Goal: Check status: Check status

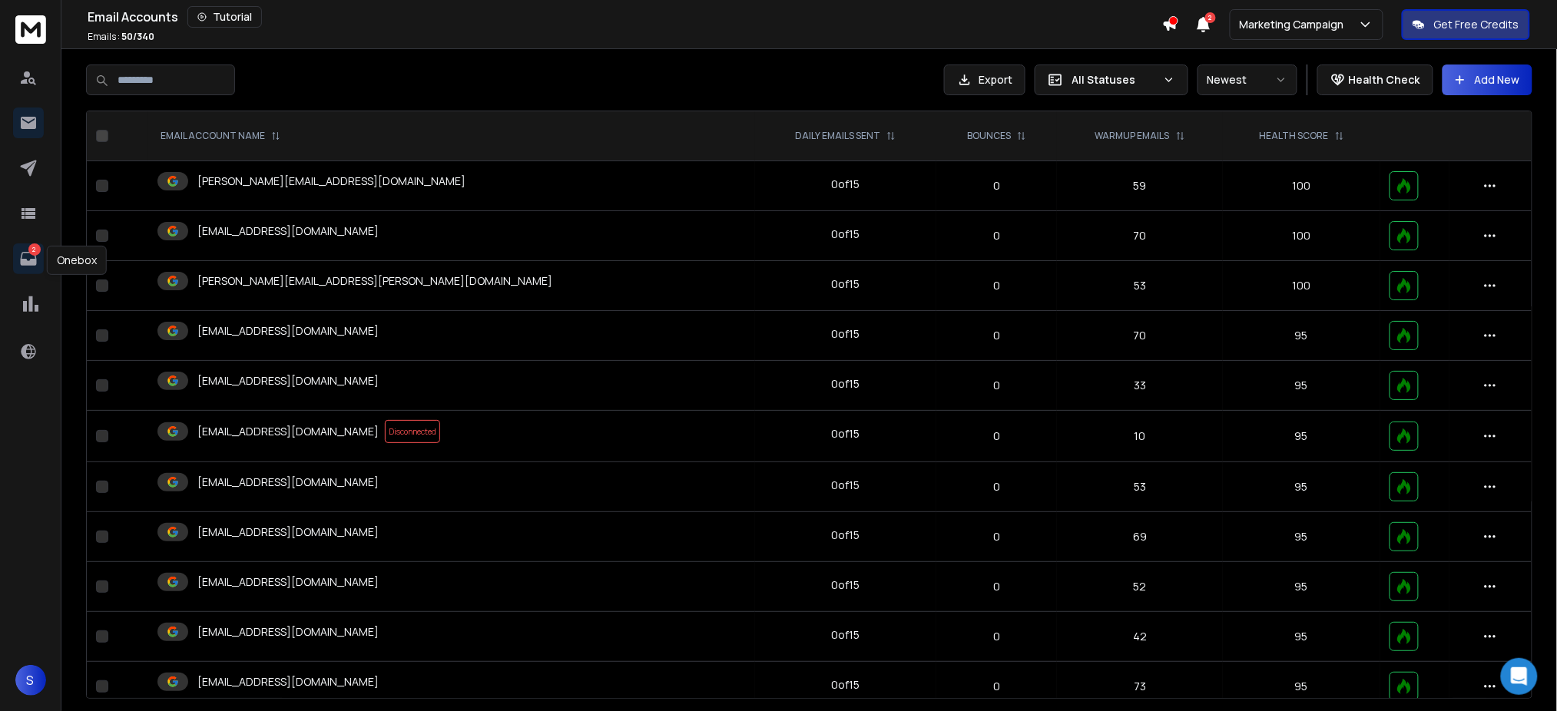
click at [31, 261] on icon at bounding box center [28, 259] width 16 height 14
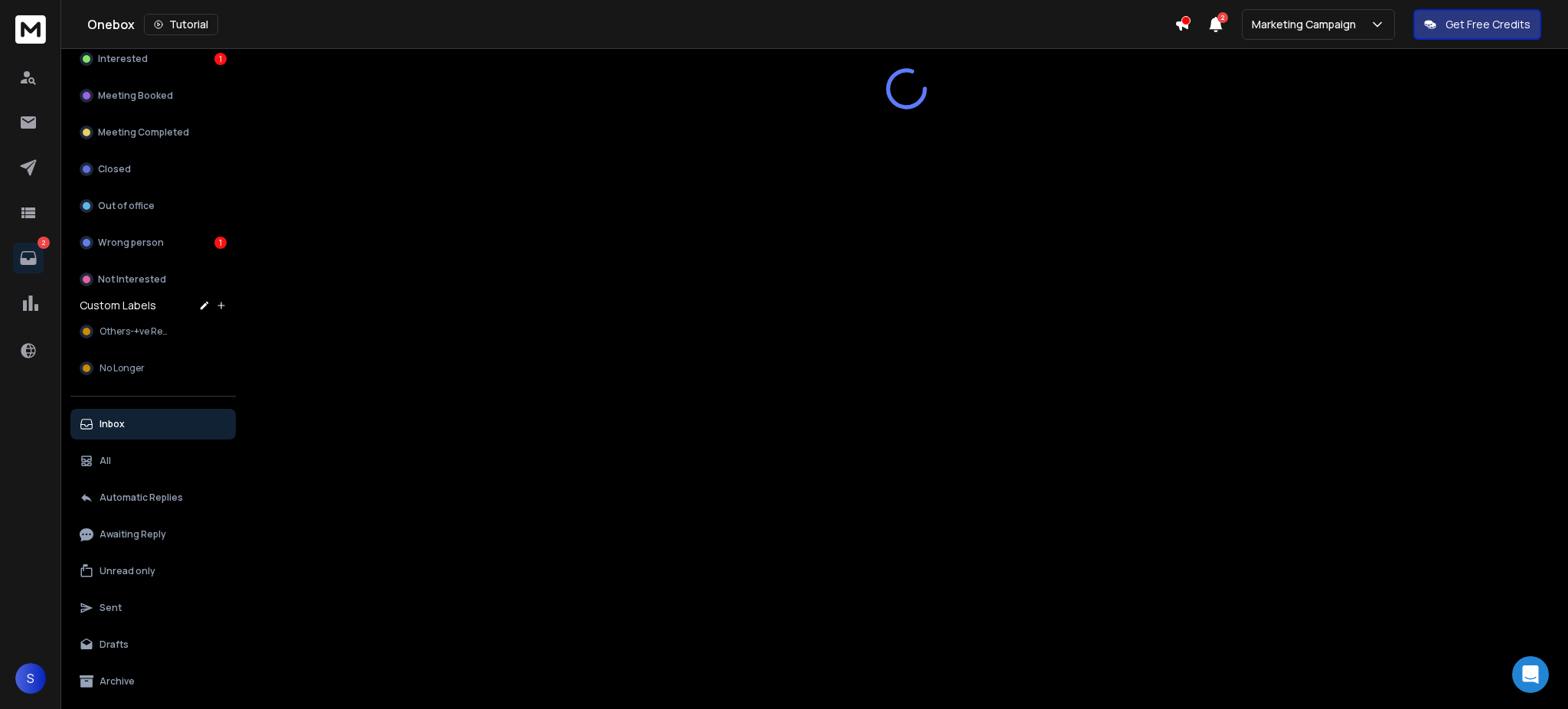
scroll to position [241, 0]
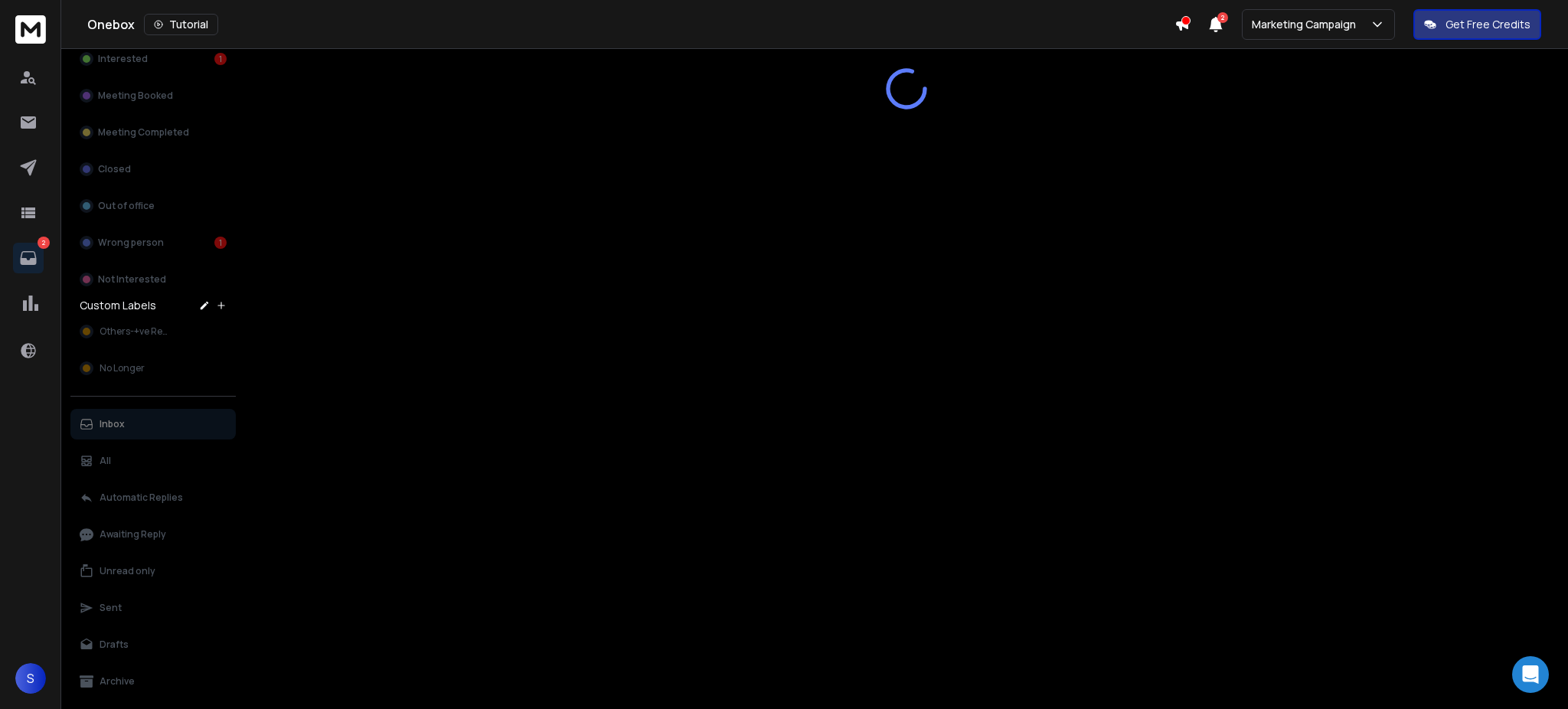
click at [100, 441] on div "Inbox All Automatic Replies Awaiting Reply Unread only Sent Drafts Archive" at bounding box center [154, 552] width 165 height 288
click at [41, 160] on link at bounding box center [28, 168] width 31 height 31
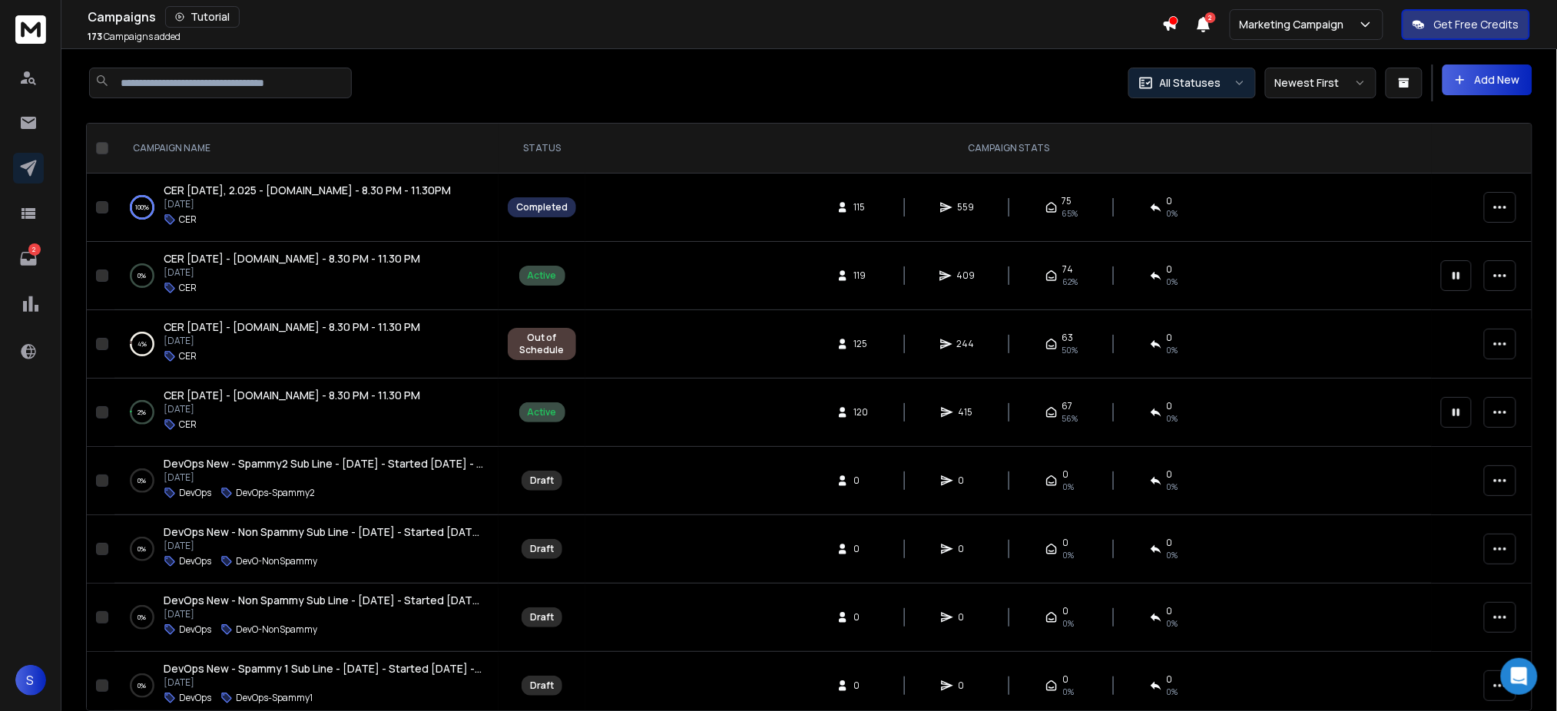
click at [1213, 87] on p "All Statuses" at bounding box center [1190, 82] width 61 height 15
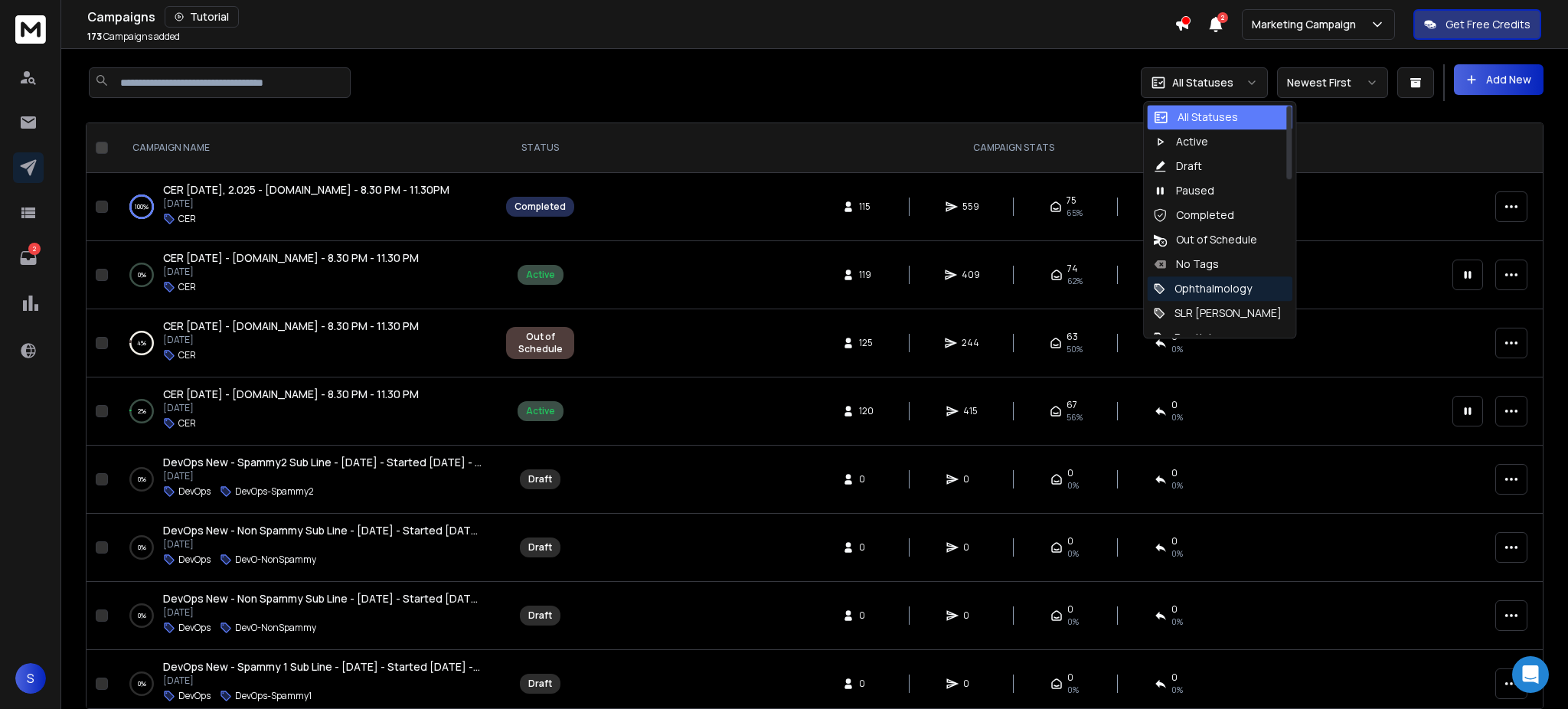
click at [1212, 289] on div "Ophthalmology" at bounding box center [1201, 288] width 99 height 15
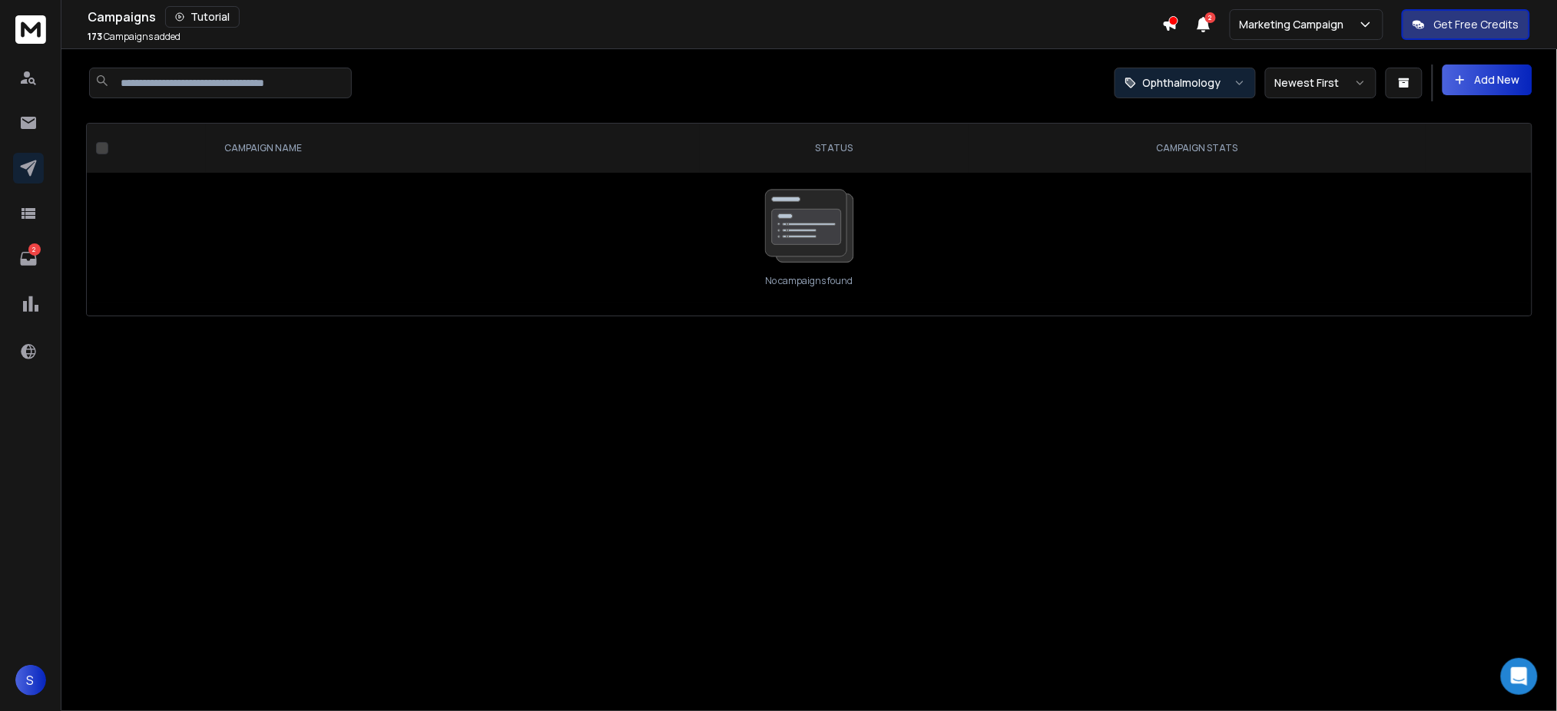
click at [1160, 77] on p "Ophthalmology" at bounding box center [1182, 82] width 78 height 15
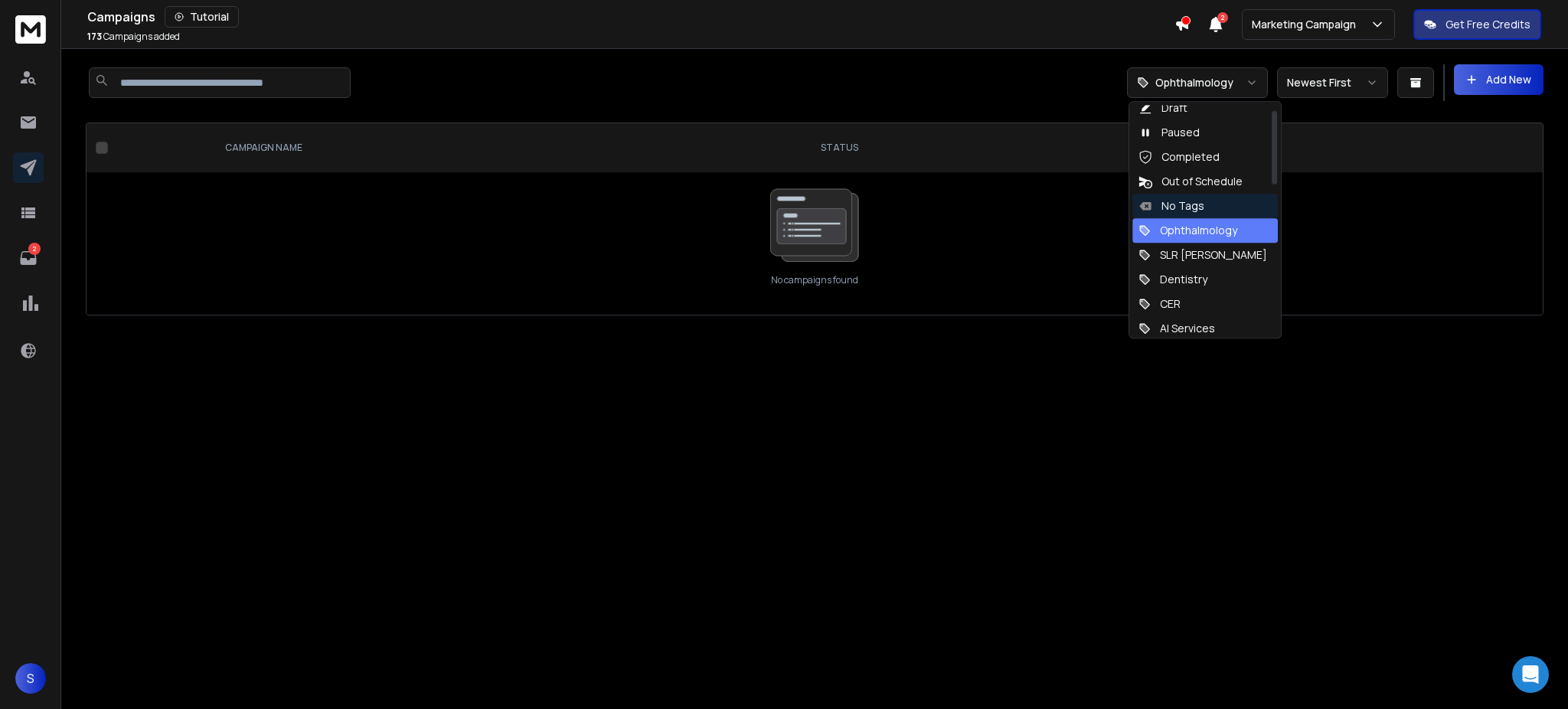
scroll to position [102, 0]
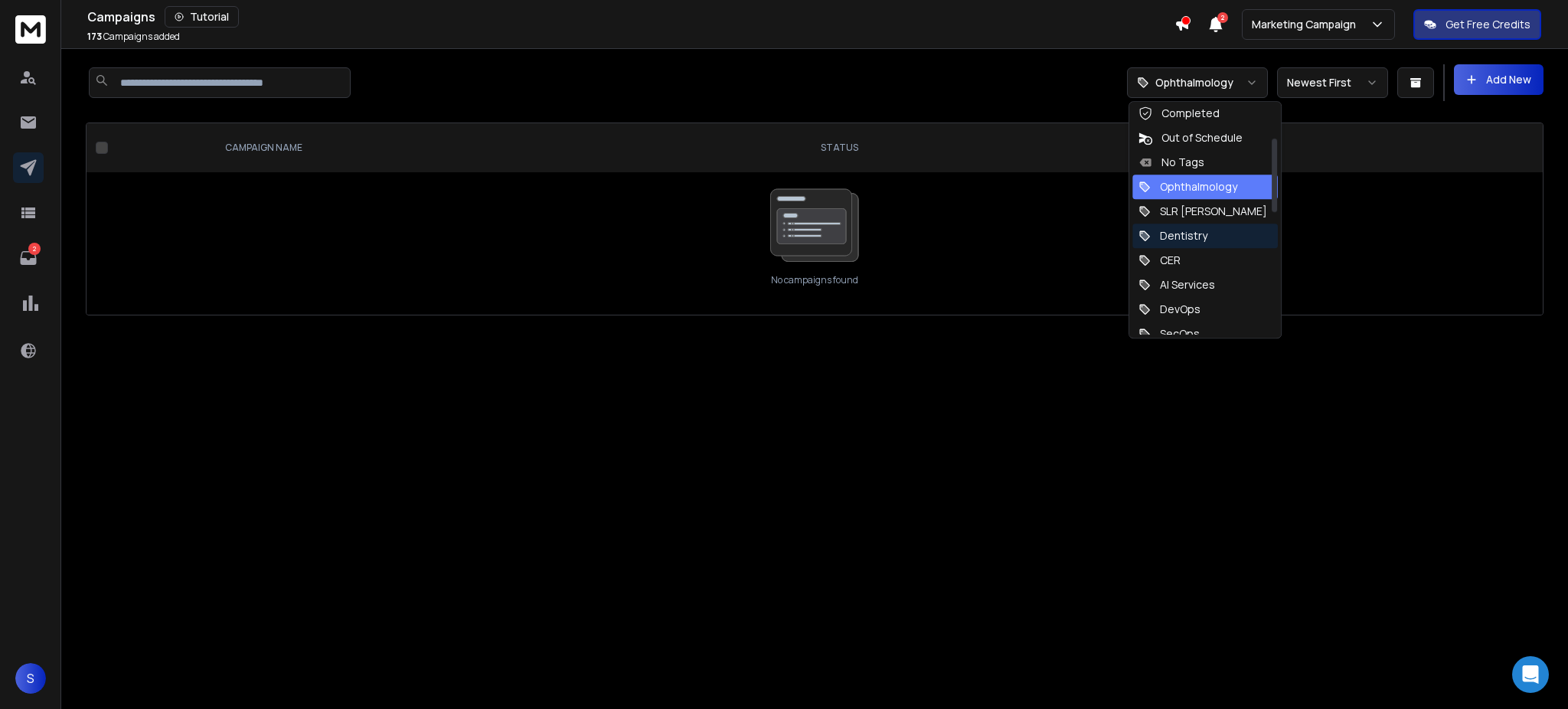
click at [1197, 232] on div "Dentistry" at bounding box center [1172, 235] width 69 height 15
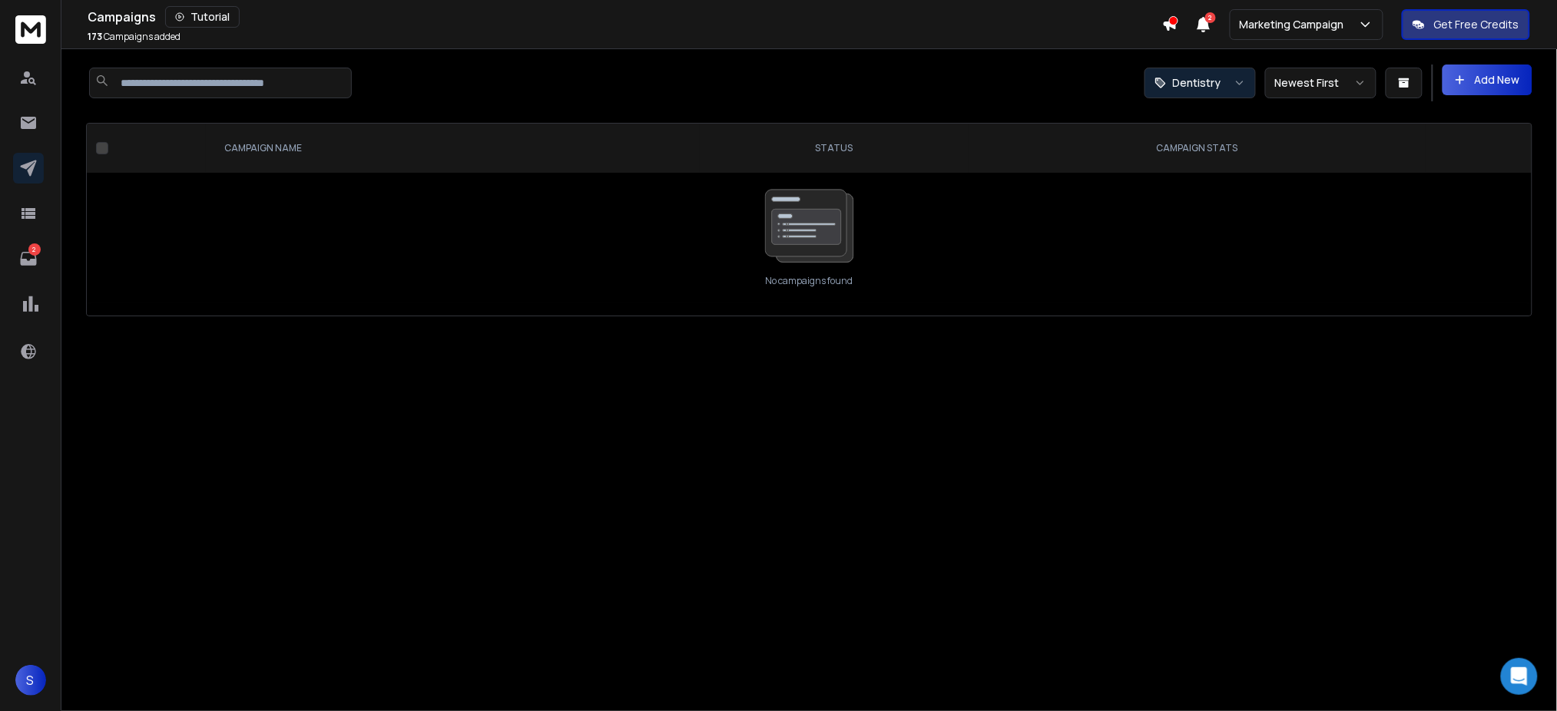
click at [1199, 78] on p "Dentistry" at bounding box center [1197, 82] width 48 height 15
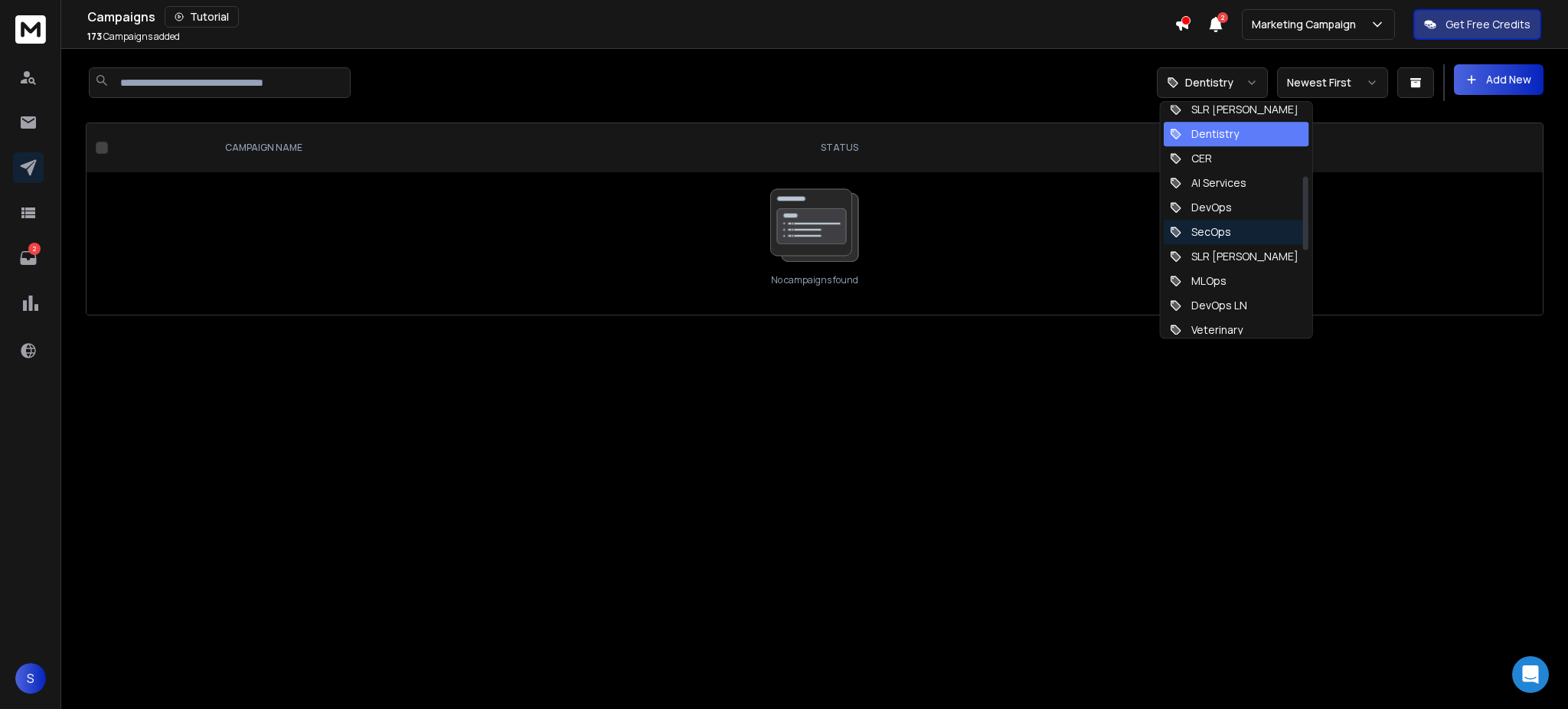
scroll to position [306, 0]
click at [1225, 231] on div "Veterinary" at bounding box center [1205, 226] width 73 height 15
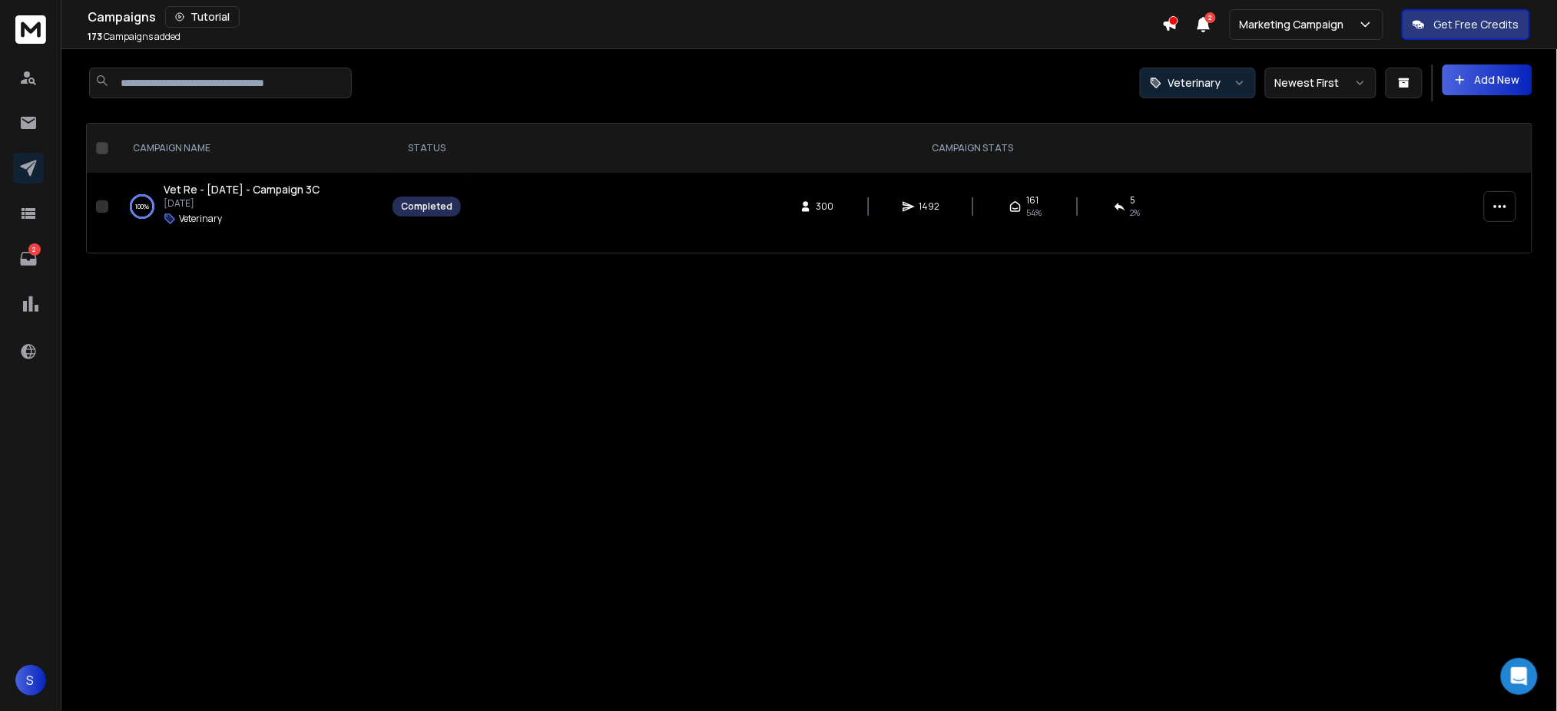
click at [1209, 83] on p "Veterinary" at bounding box center [1194, 82] width 53 height 15
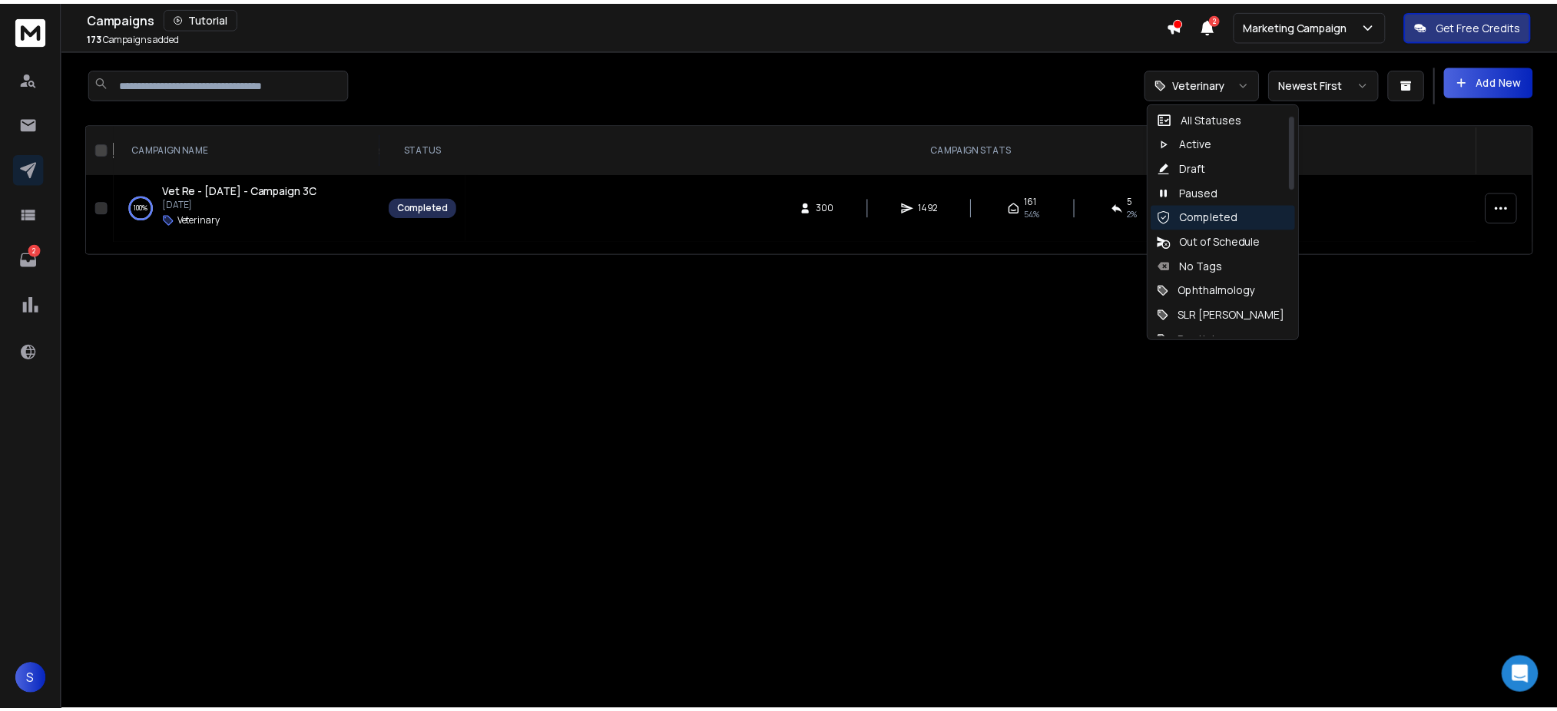
scroll to position [102, 0]
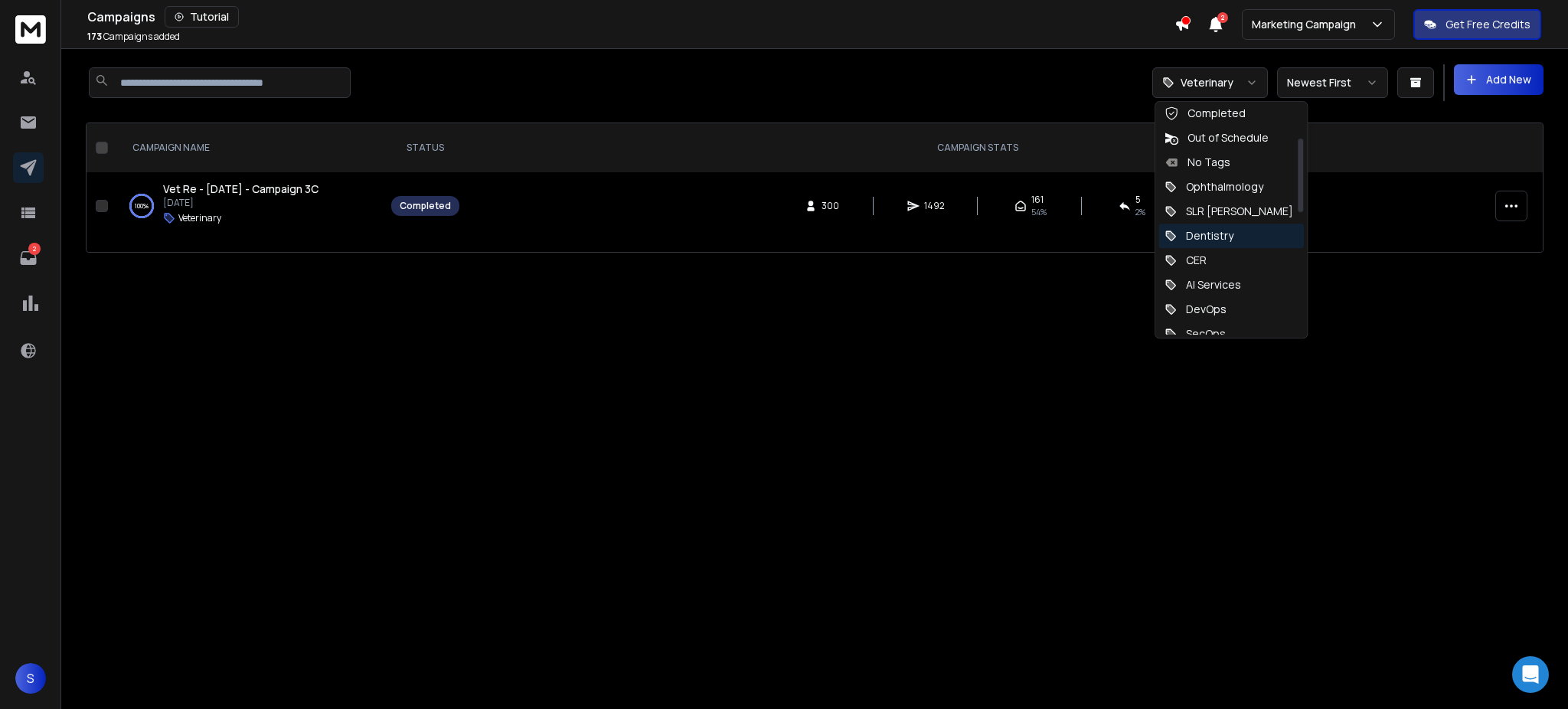
click at [1216, 234] on div "Dentistry" at bounding box center [1198, 235] width 69 height 15
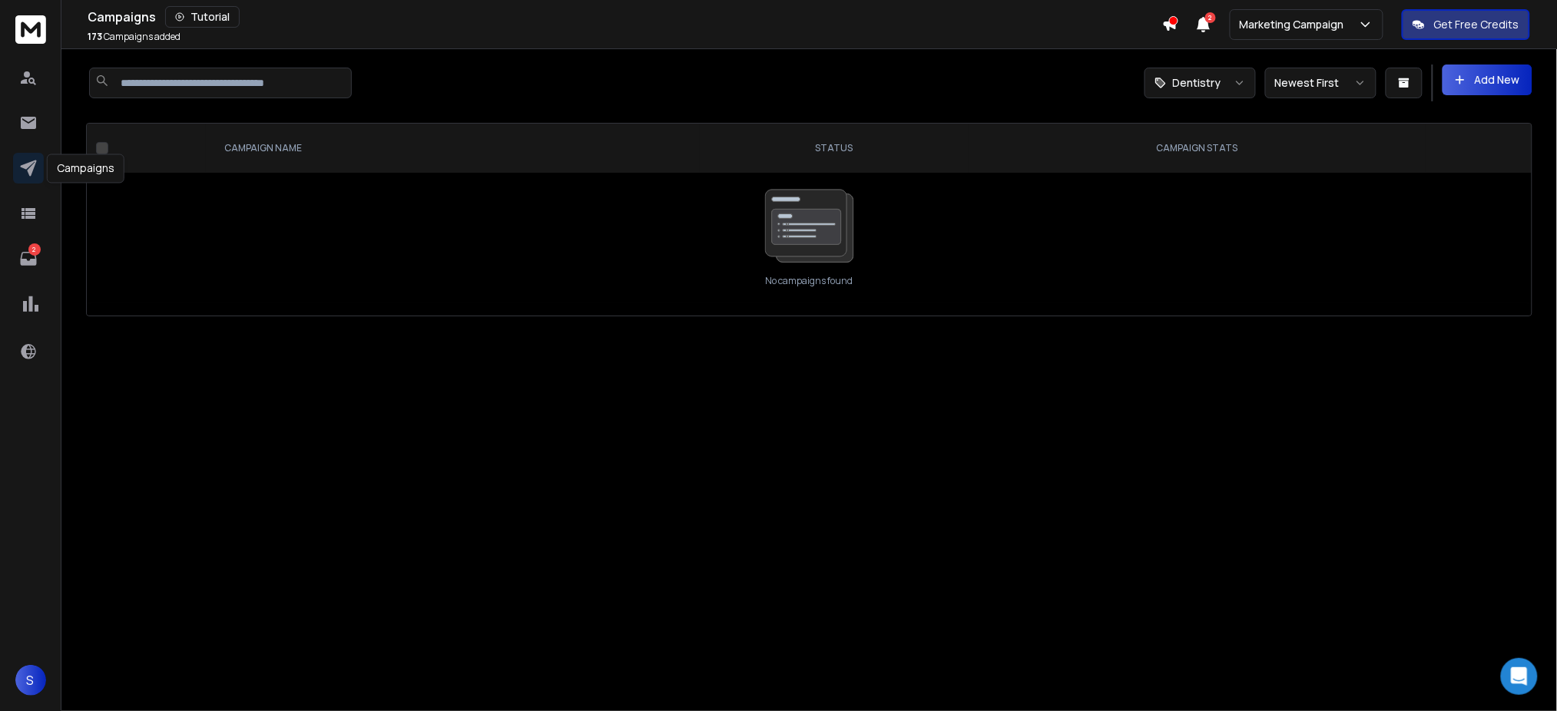
click at [38, 165] on link at bounding box center [28, 168] width 31 height 31
click at [23, 171] on icon at bounding box center [28, 168] width 18 height 18
click at [1206, 78] on p "Dentistry" at bounding box center [1197, 82] width 48 height 15
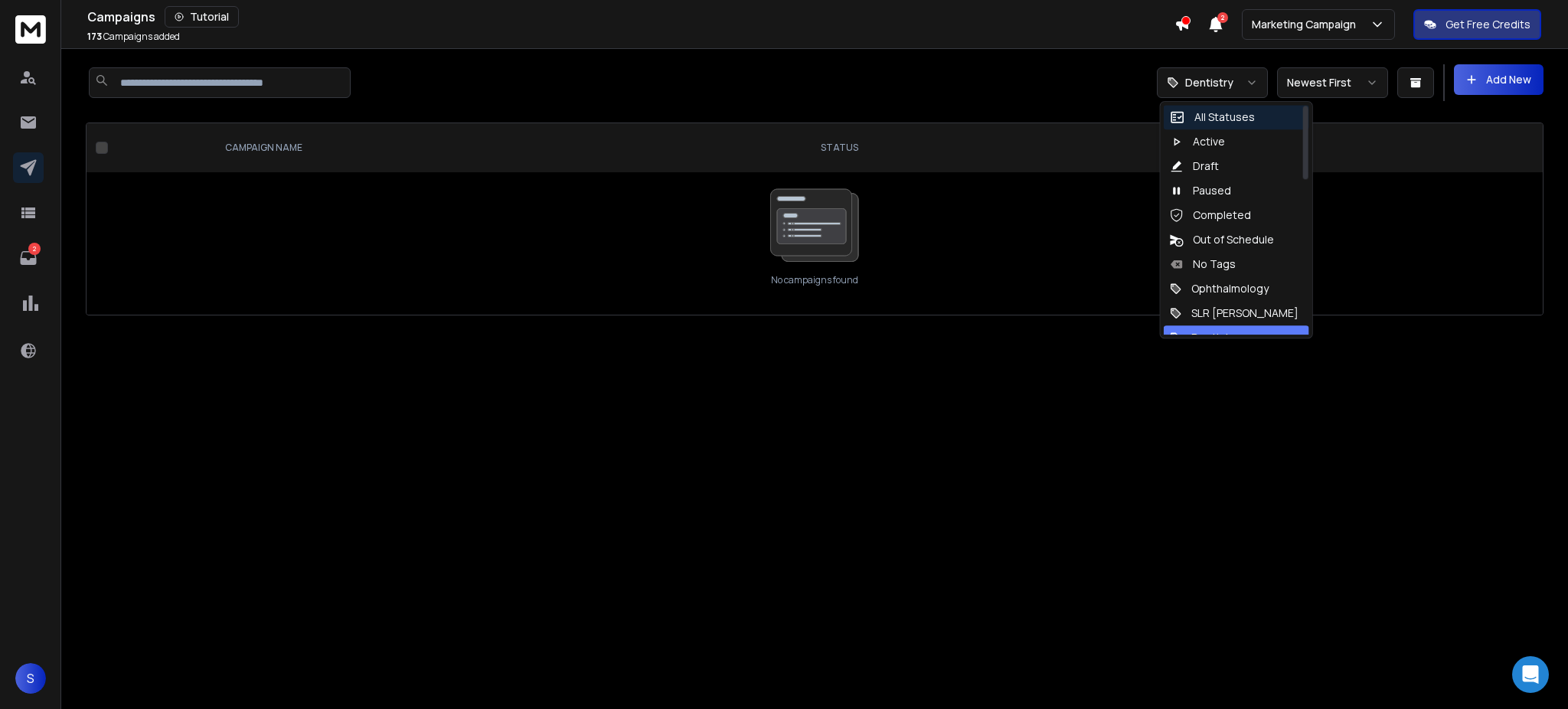
click at [1193, 110] on div "All Statuses" at bounding box center [1211, 117] width 85 height 15
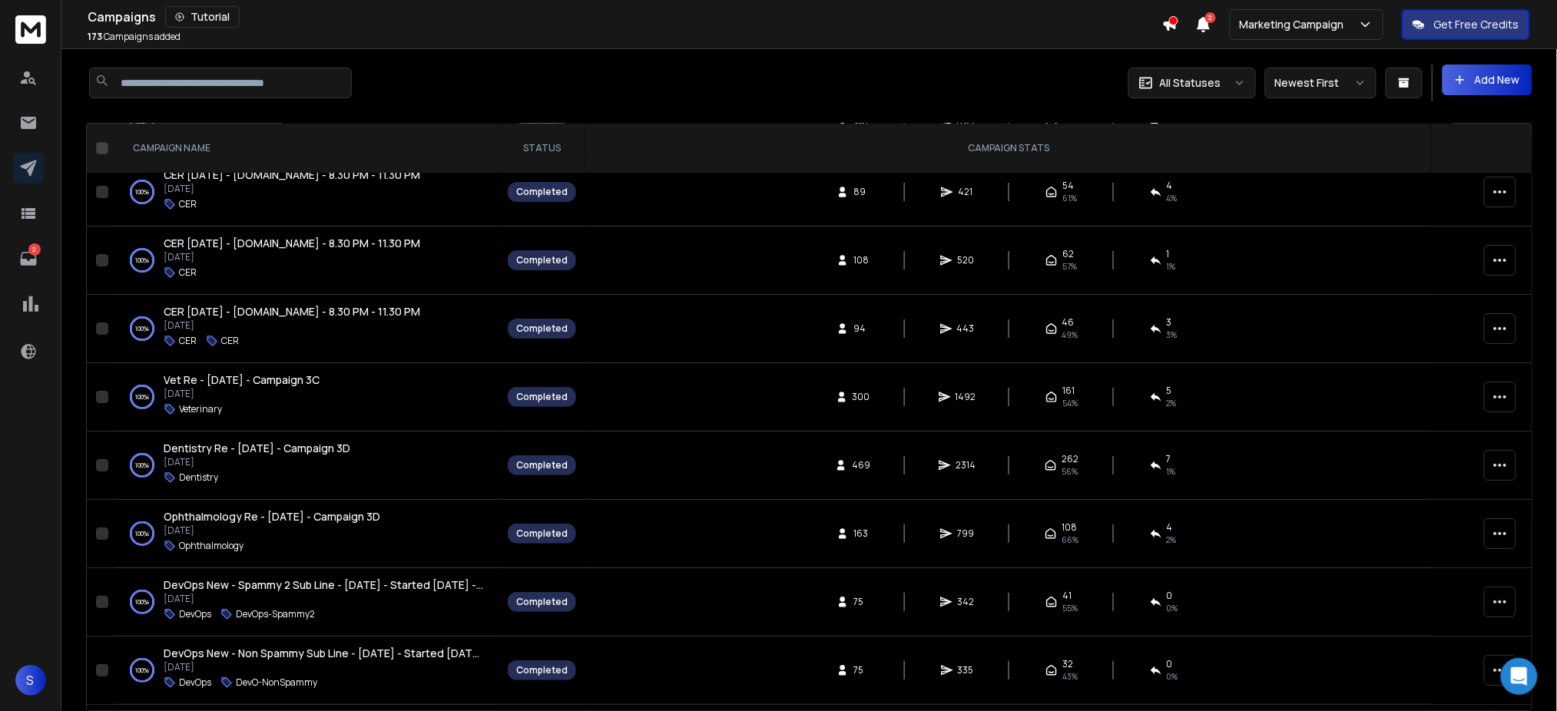
scroll to position [2252, 0]
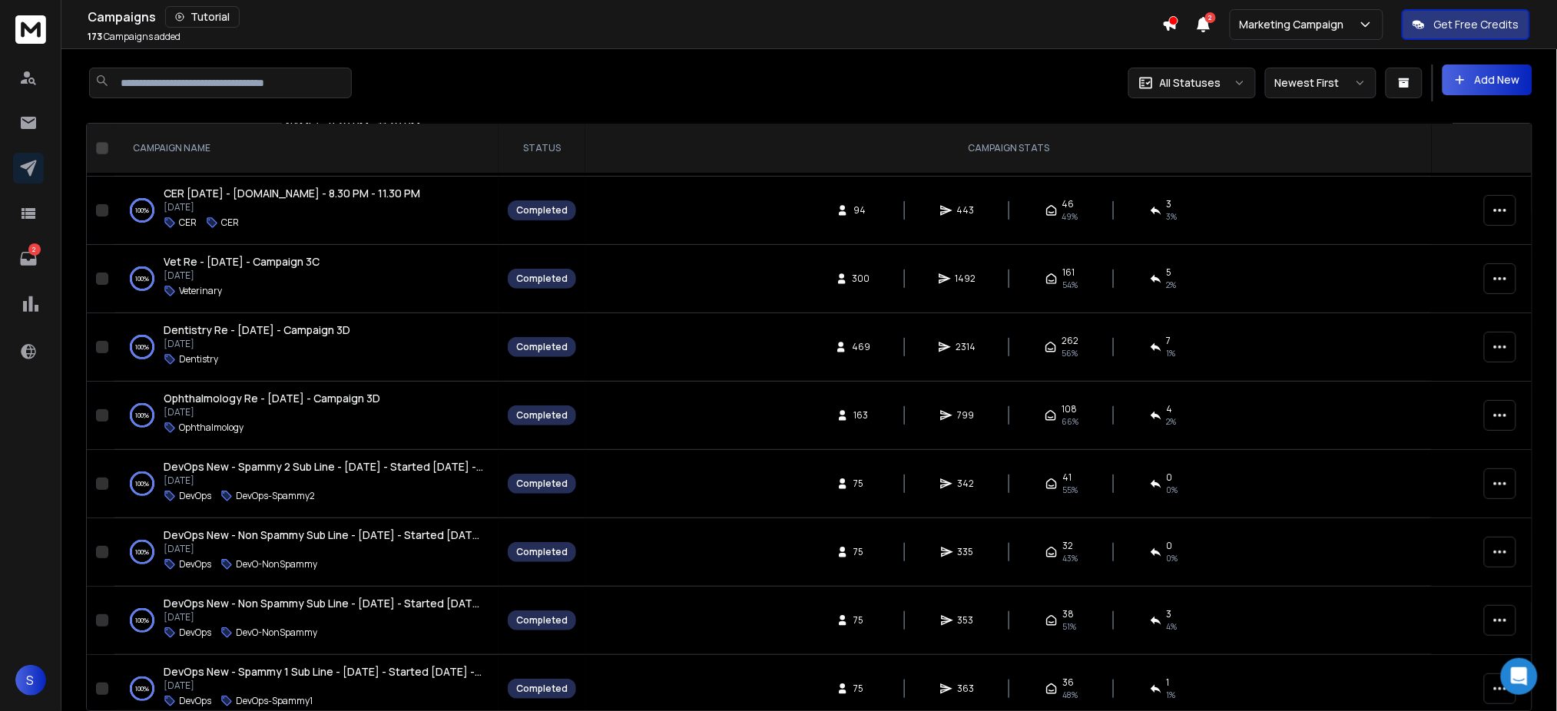
drag, startPoint x: 213, startPoint y: 325, endPoint x: 243, endPoint y: 336, distance: 32.8
click at [243, 336] on span "Dentistry Re - Aug20 - Campaign 3D" at bounding box center [257, 330] width 187 height 15
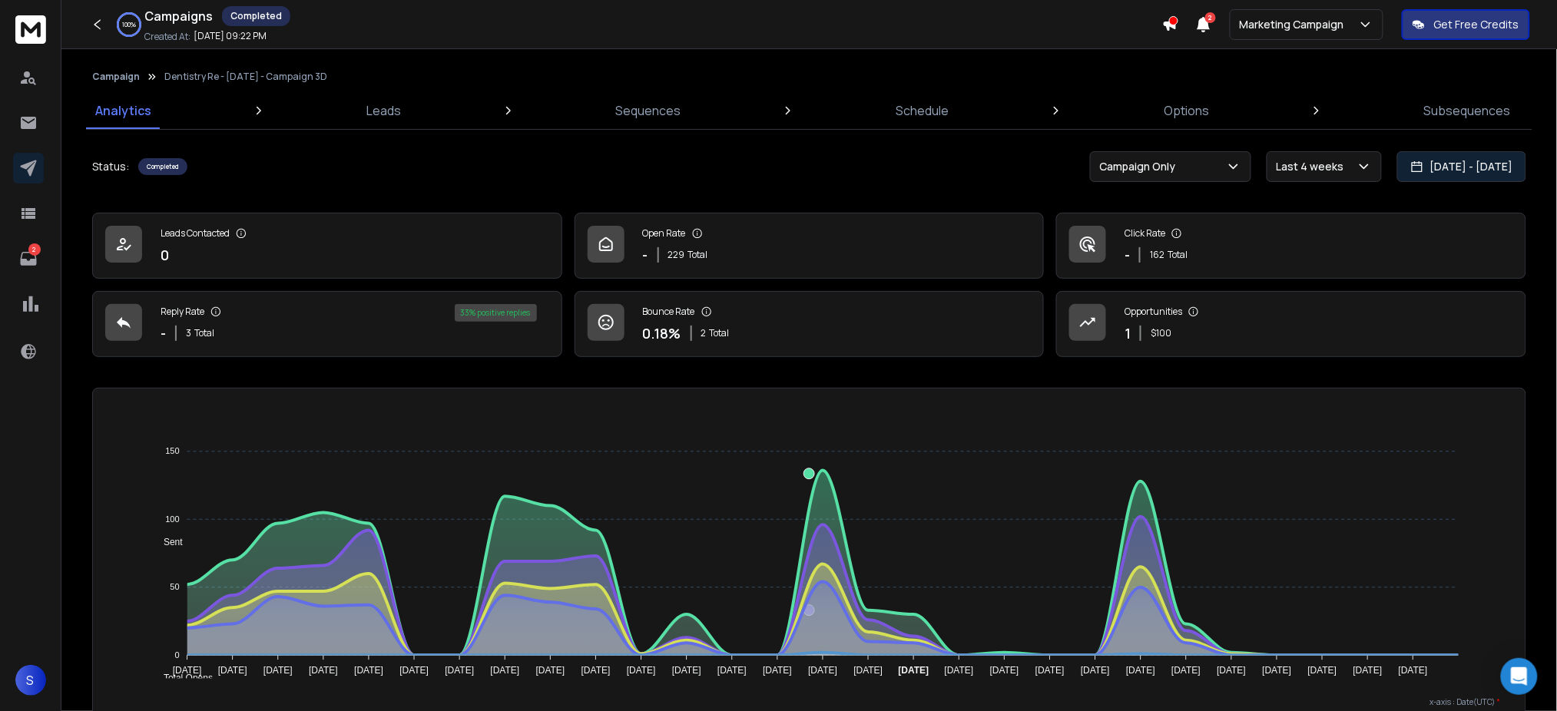
click at [1419, 158] on button "[DATE] - [DATE]" at bounding box center [1461, 166] width 129 height 31
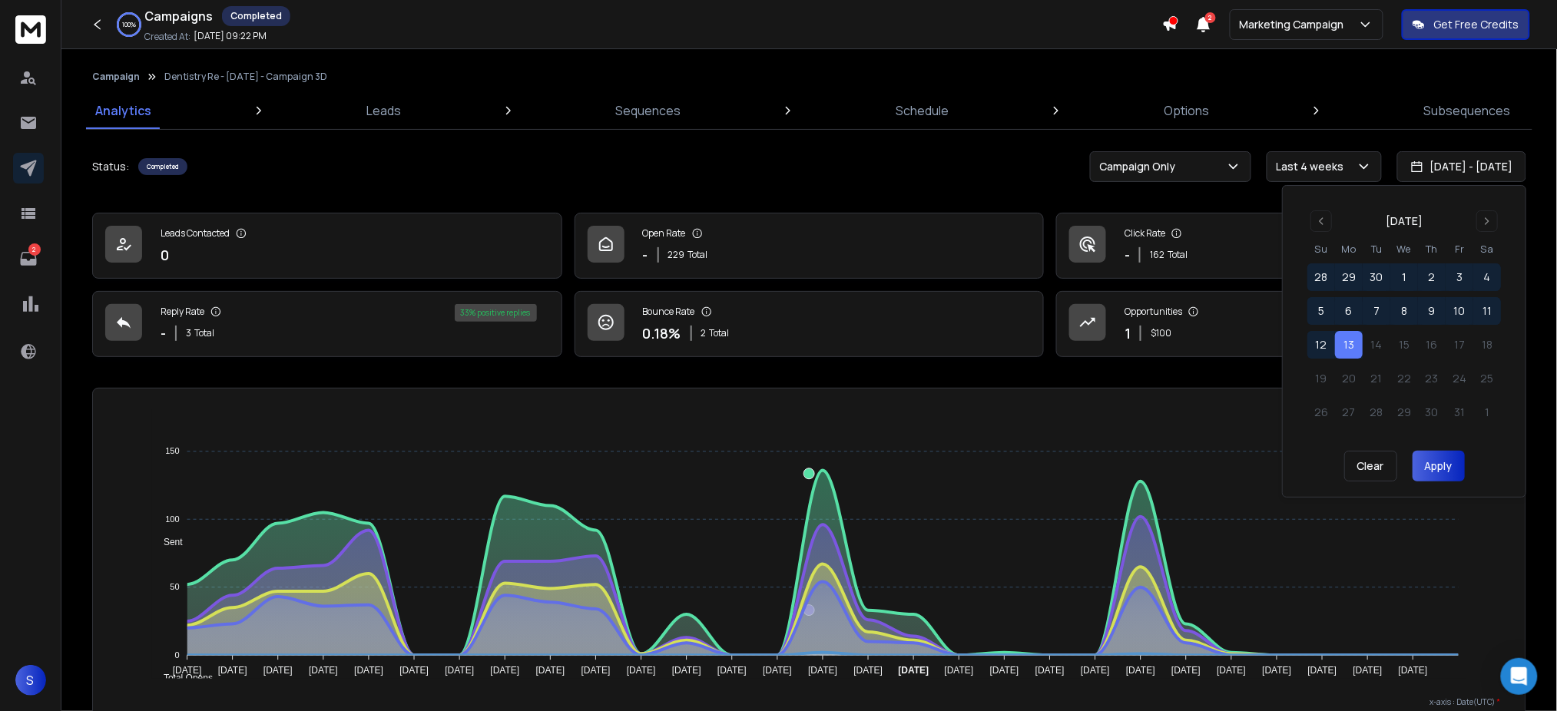
click at [1315, 310] on button "5" at bounding box center [1321, 311] width 28 height 28
click at [1482, 309] on button "11" at bounding box center [1487, 311] width 28 height 28
click at [1422, 467] on button "Apply" at bounding box center [1438, 466] width 52 height 31
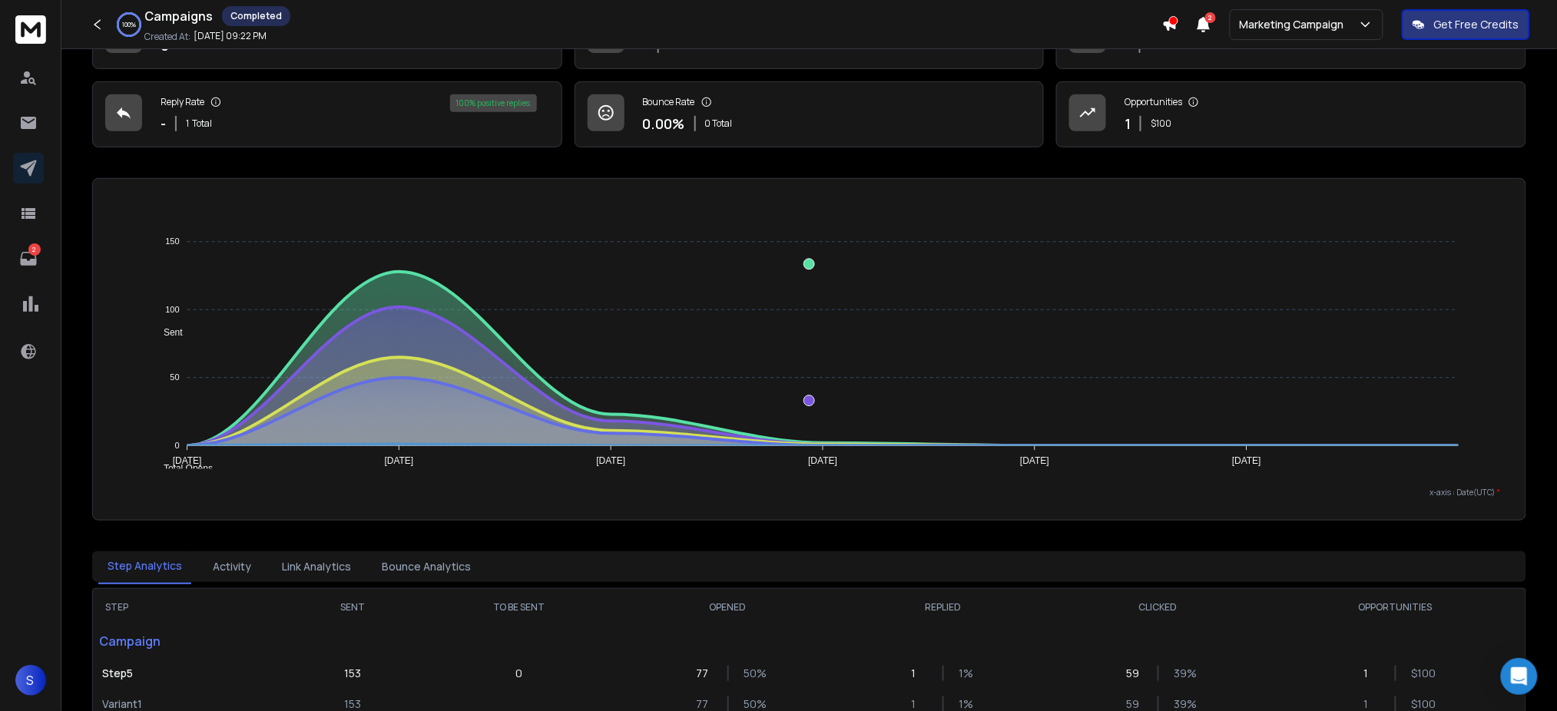
scroll to position [248, 0]
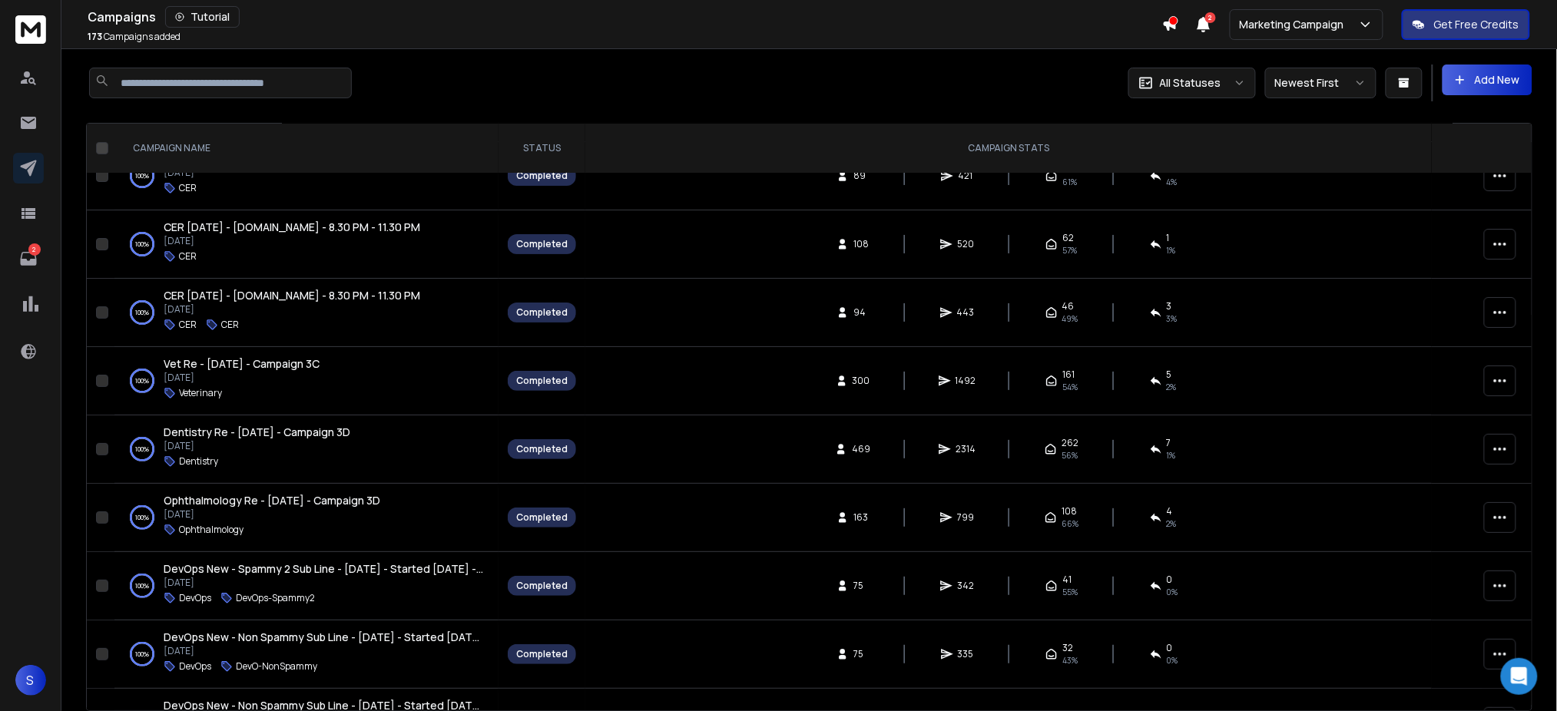
scroll to position [2252, 0]
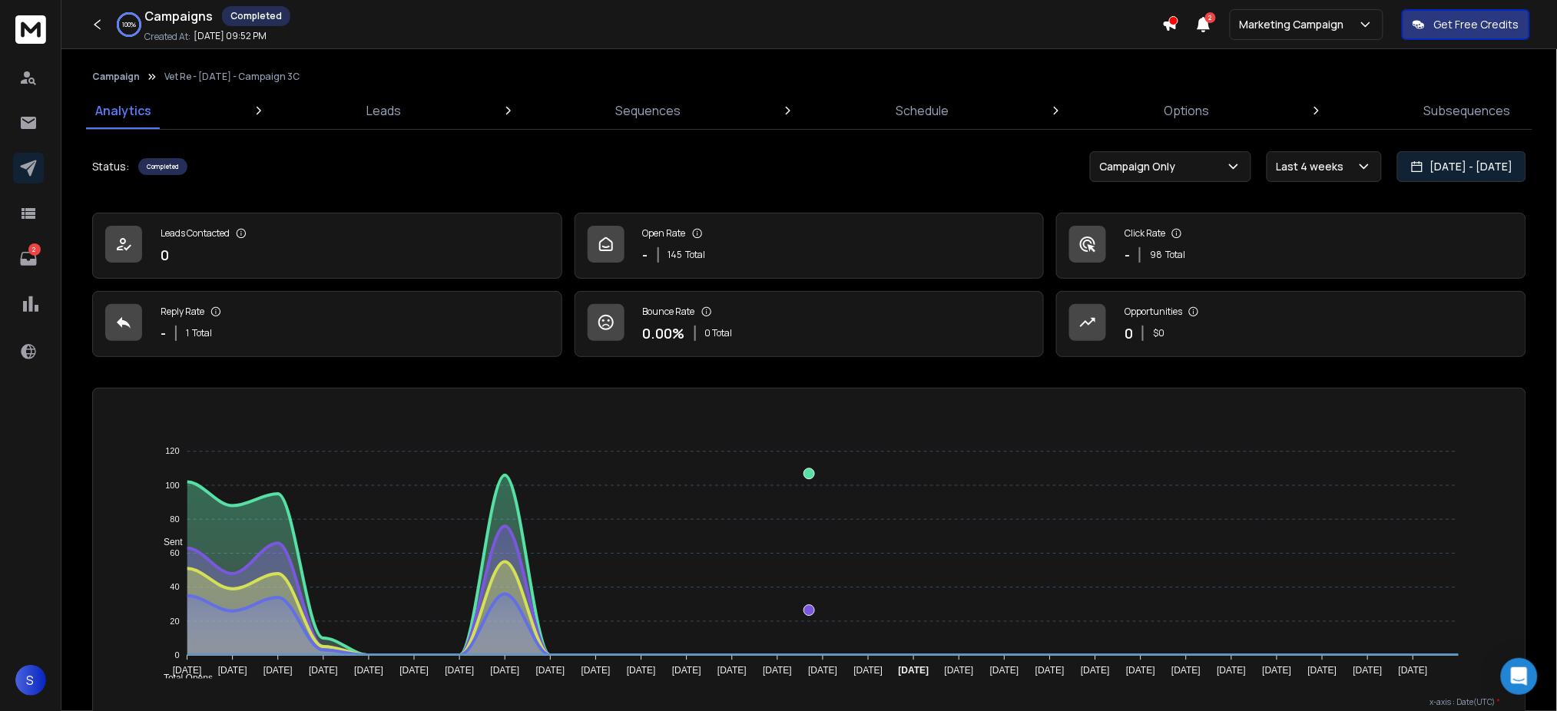
click at [1442, 157] on button "[DATE] - [DATE]" at bounding box center [1461, 166] width 129 height 31
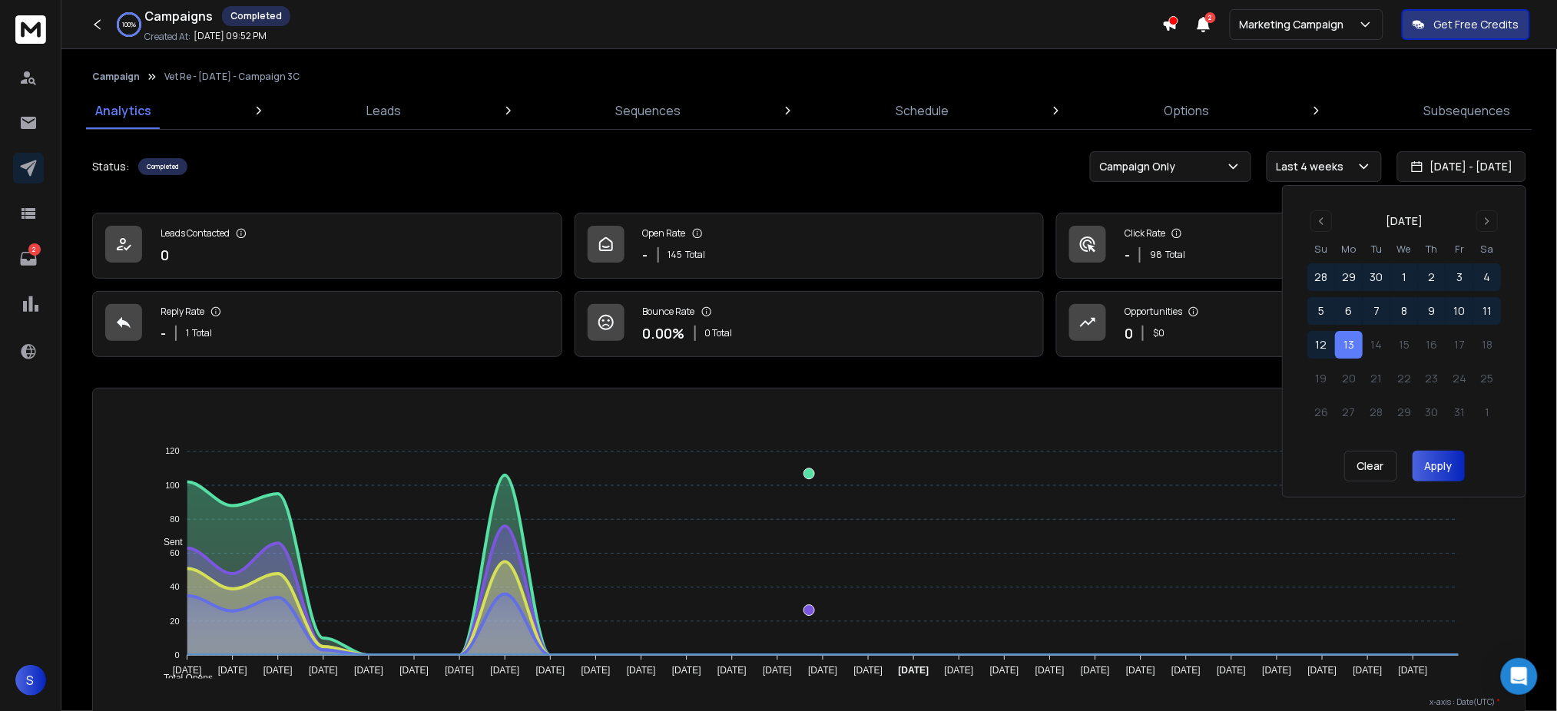
click at [1320, 305] on button "5" at bounding box center [1321, 311] width 28 height 28
click at [1483, 303] on button "11" at bounding box center [1487, 311] width 28 height 28
click at [1422, 455] on button "Apply" at bounding box center [1438, 466] width 52 height 31
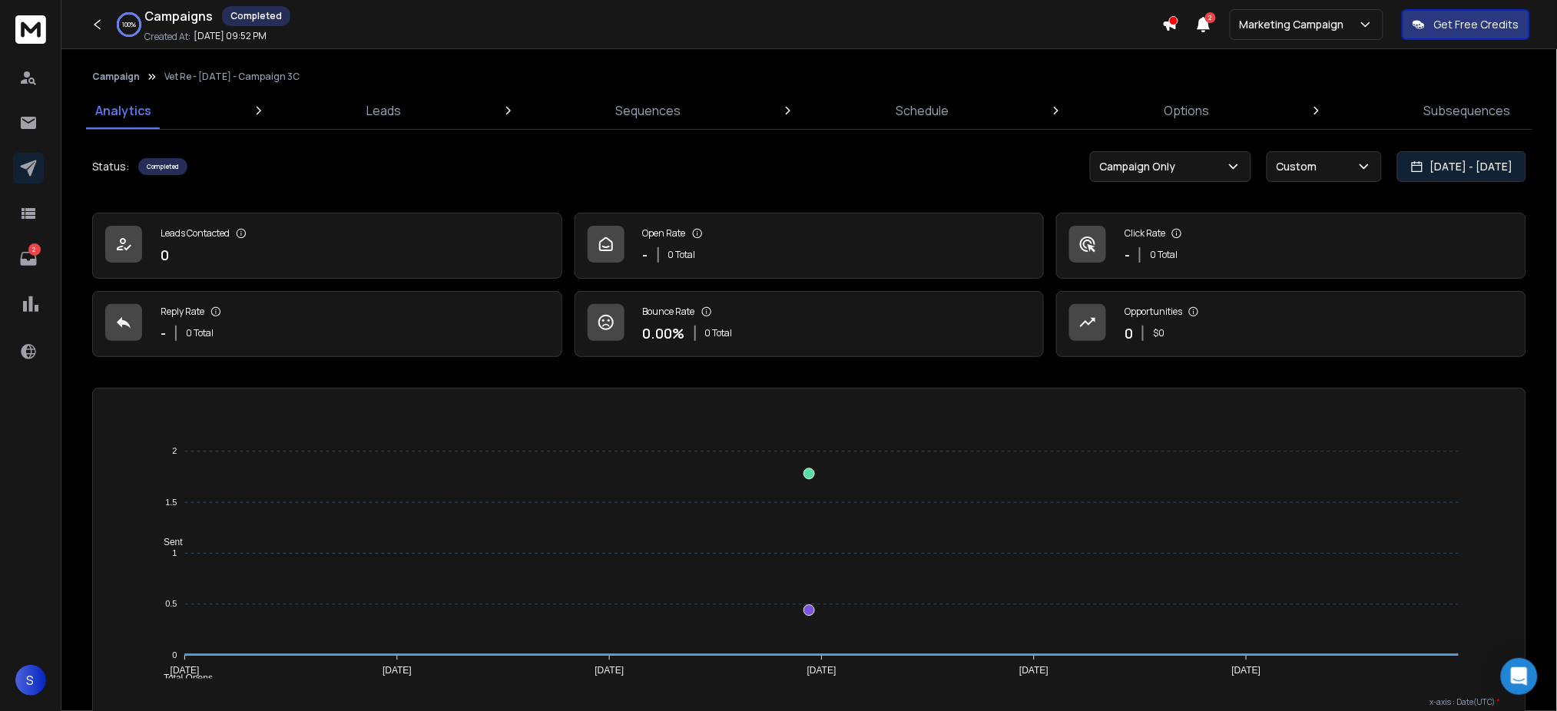
click at [1427, 171] on button "05 Oct 2025 - 11 Oct 2025" at bounding box center [1461, 166] width 129 height 31
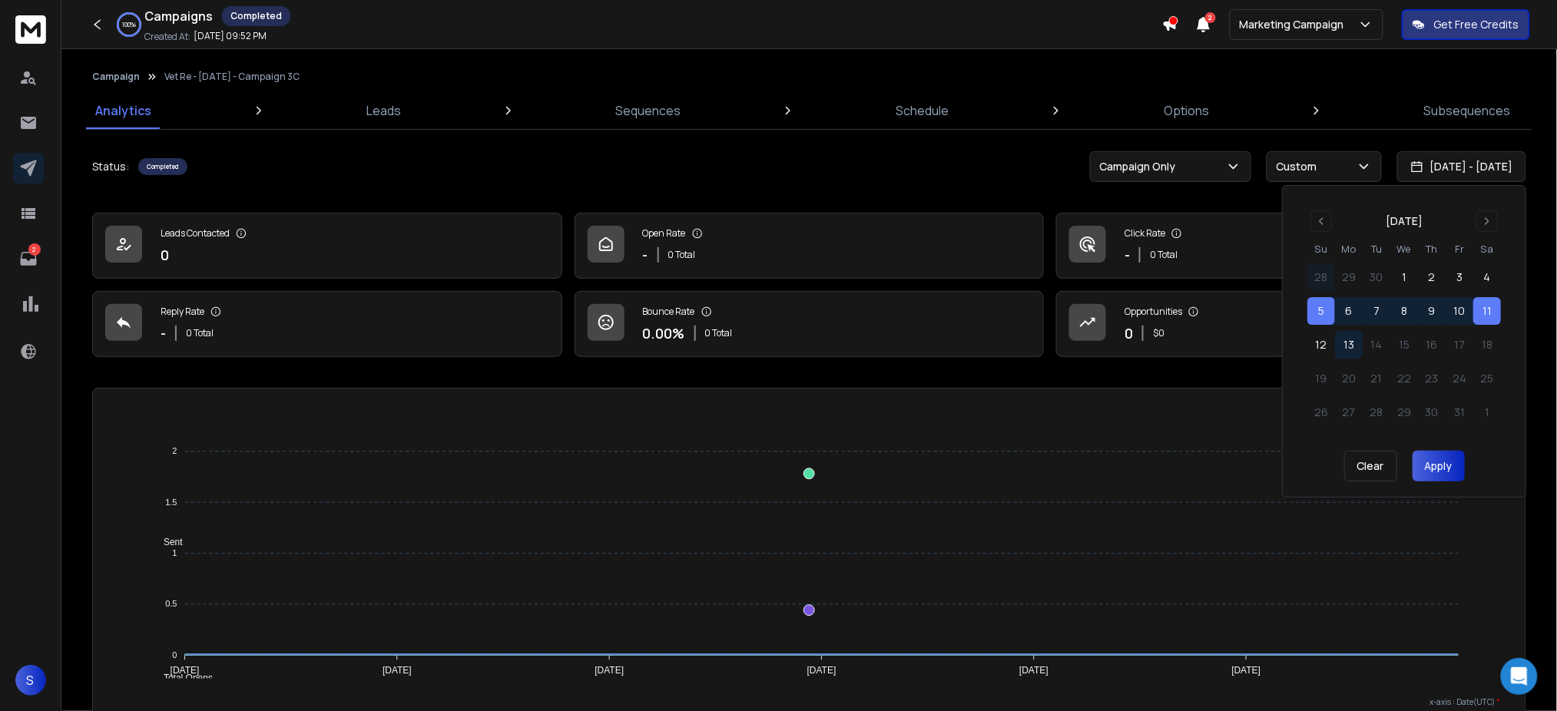
click at [1328, 274] on button "28" at bounding box center [1321, 277] width 28 height 28
click at [1481, 277] on button "4" at bounding box center [1487, 277] width 28 height 28
click at [1328, 271] on button "28" at bounding box center [1321, 277] width 28 height 28
click at [1434, 464] on button "Apply" at bounding box center [1438, 466] width 52 height 31
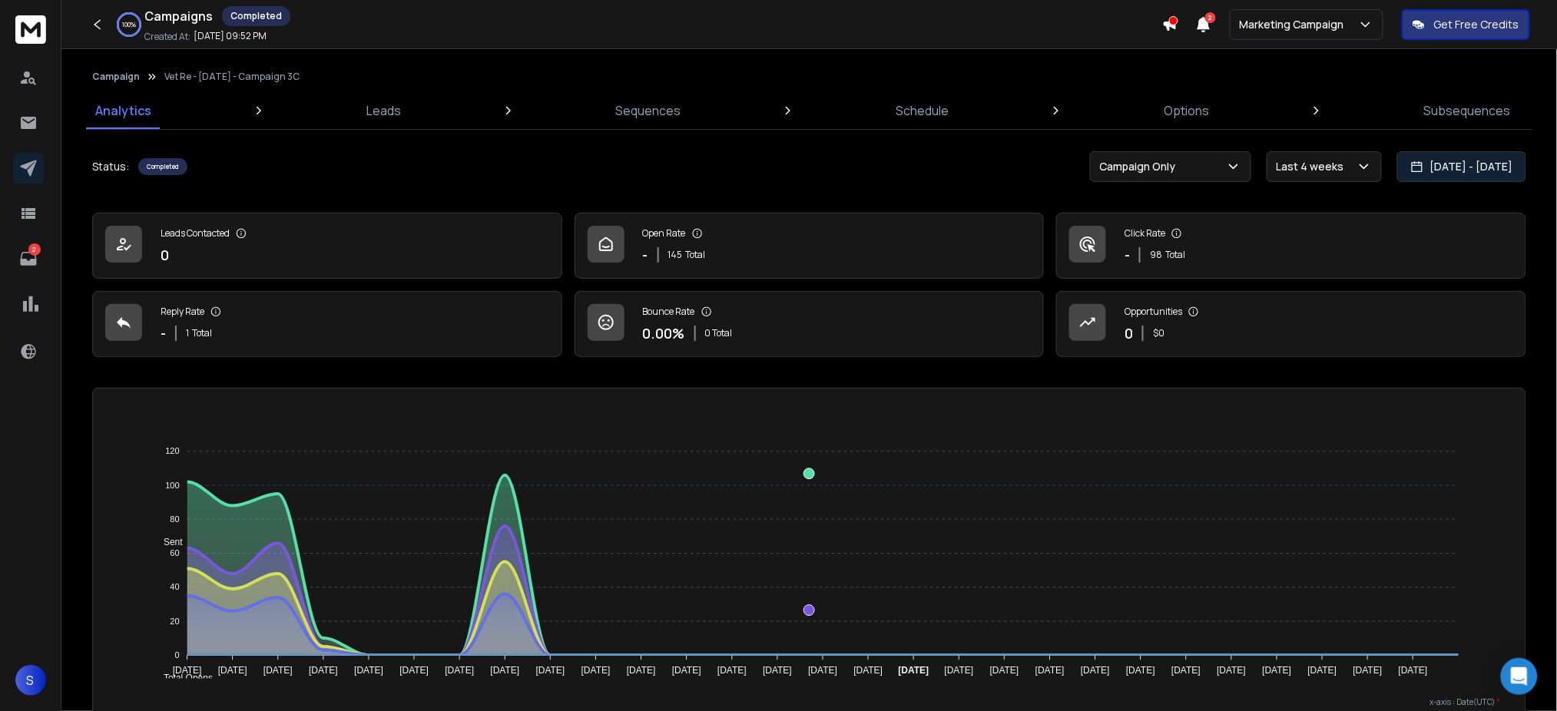
click at [1454, 170] on button "[DATE] - [DATE]" at bounding box center [1461, 166] width 129 height 31
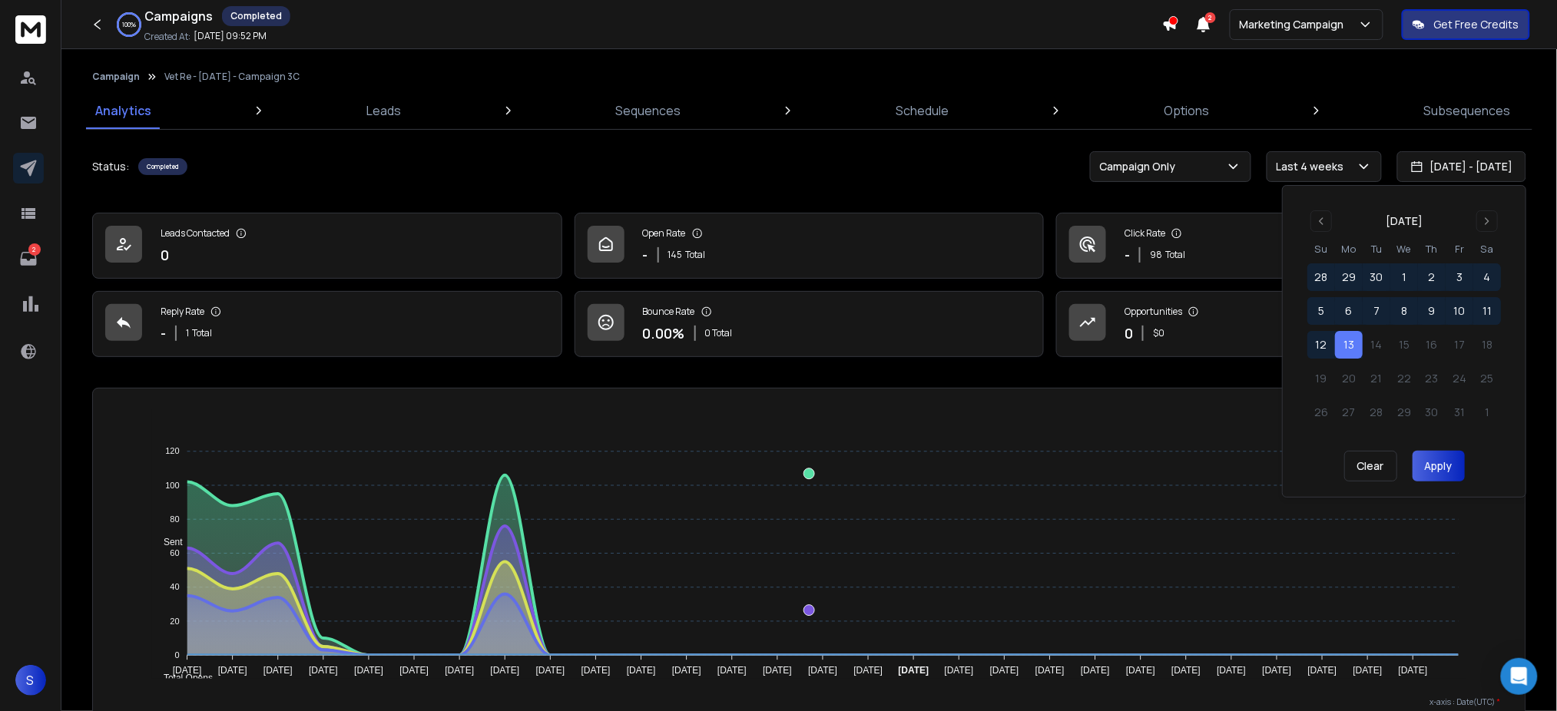
click at [1324, 306] on button "5" at bounding box center [1321, 311] width 28 height 28
click at [1480, 301] on button "11" at bounding box center [1487, 311] width 28 height 28
click at [1431, 478] on button "Apply" at bounding box center [1438, 466] width 52 height 31
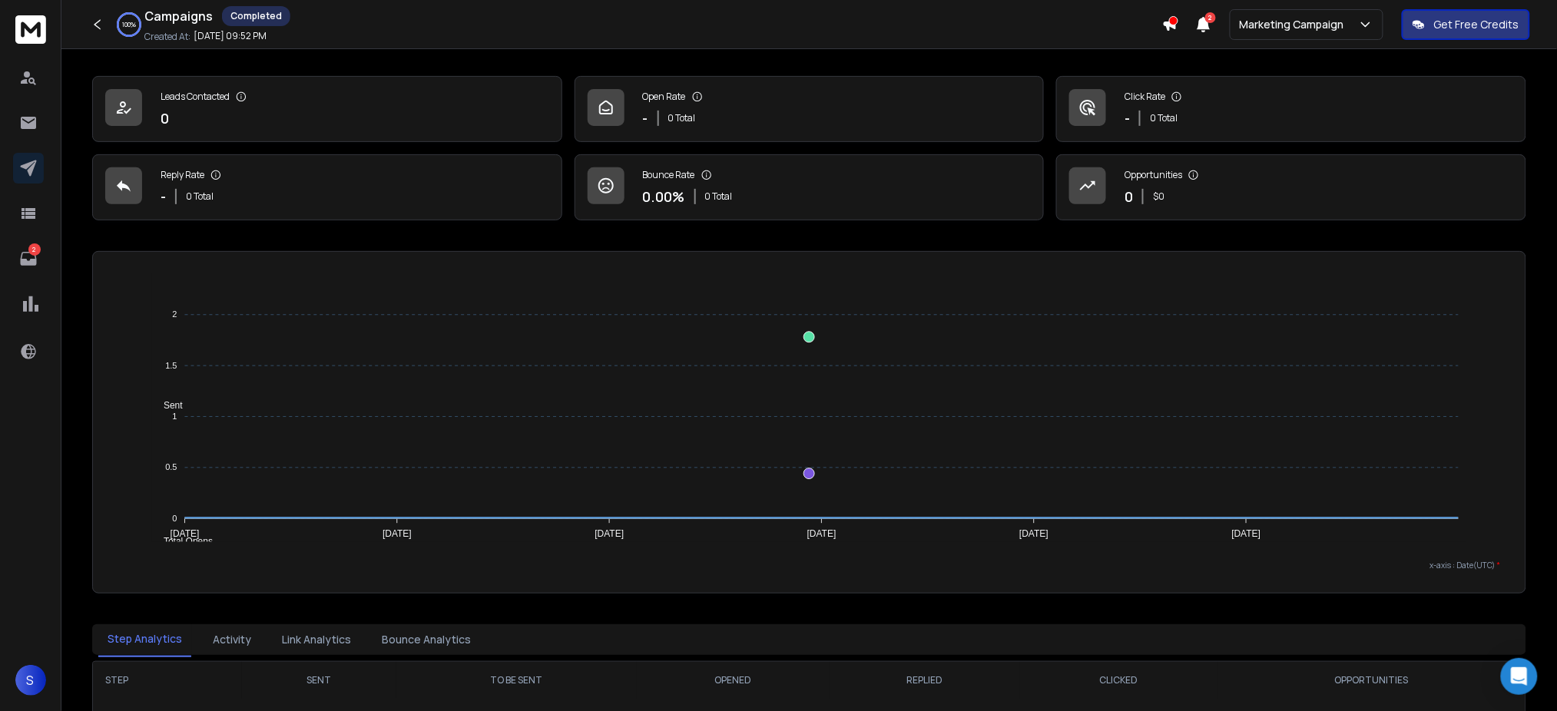
scroll to position [283, 0]
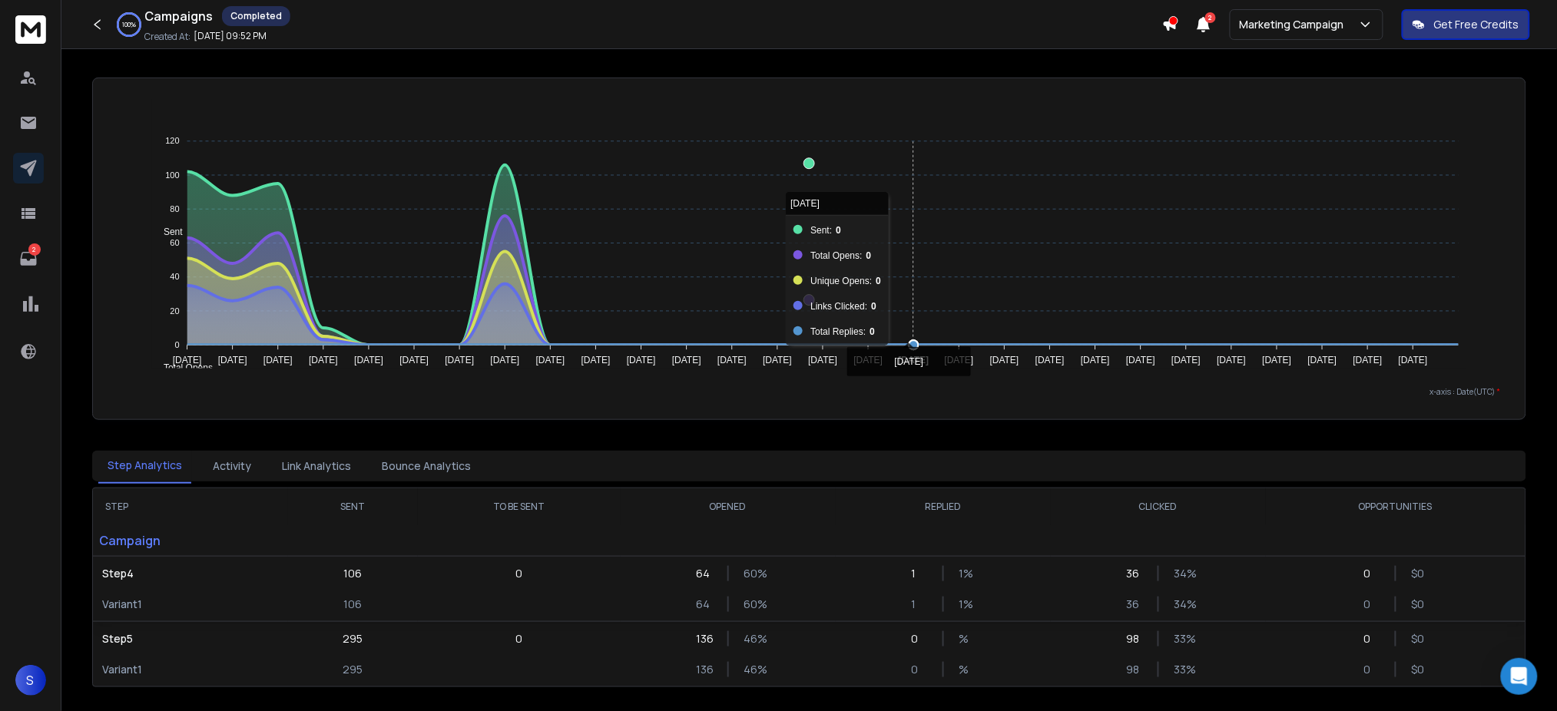
scroll to position [313, 0]
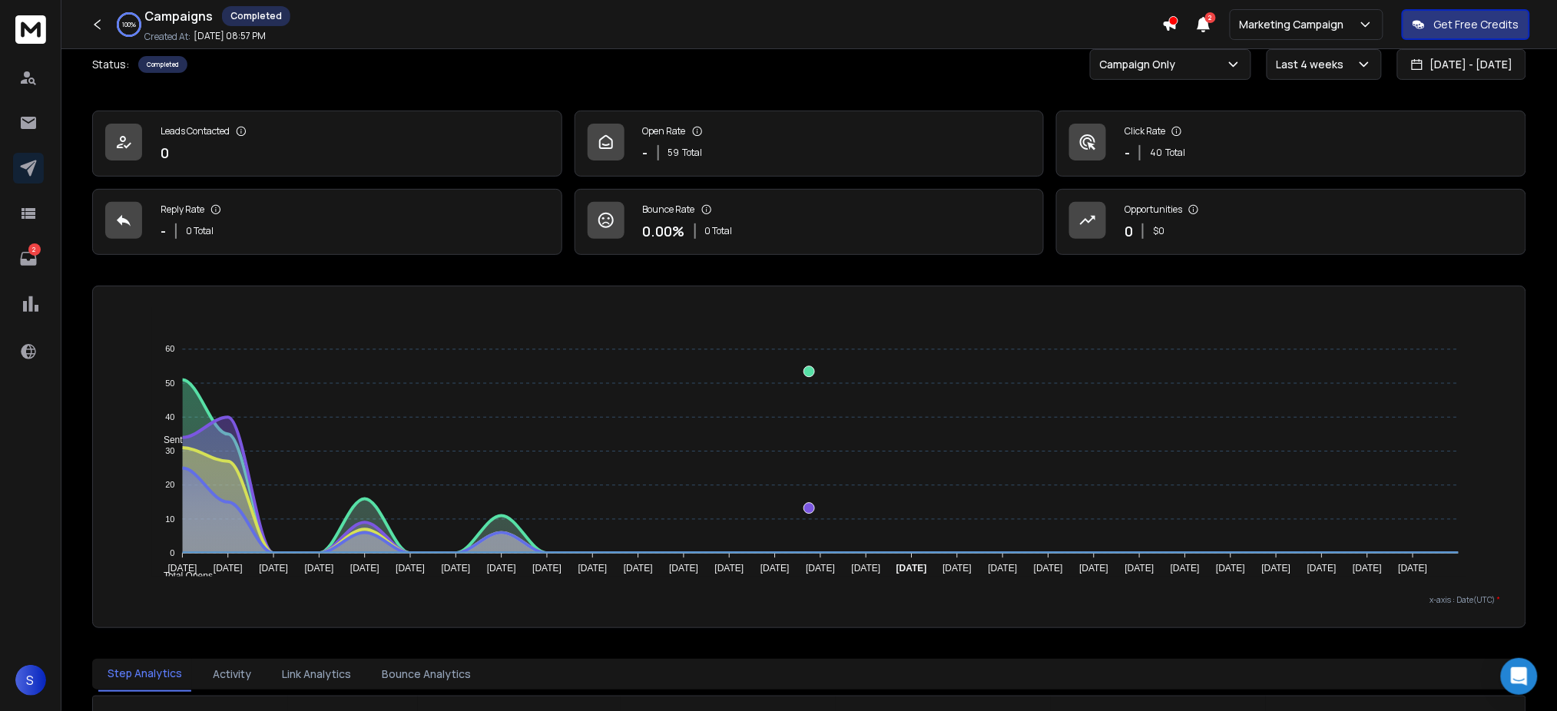
scroll to position [130, 0]
